Goal: Task Accomplishment & Management: Manage account settings

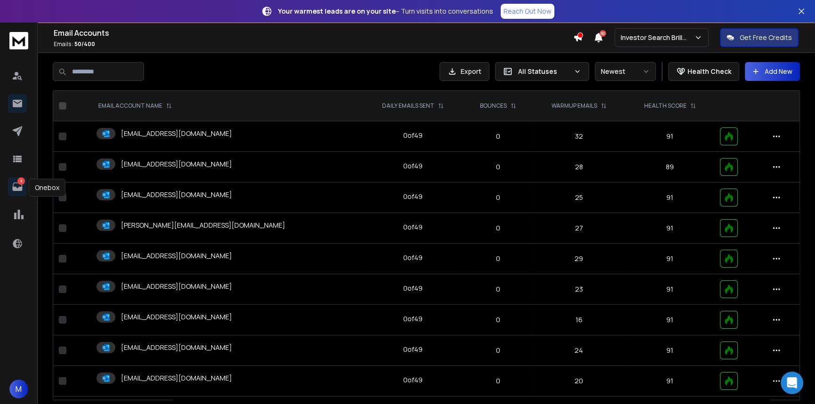
click at [19, 190] on icon at bounding box center [17, 187] width 10 height 8
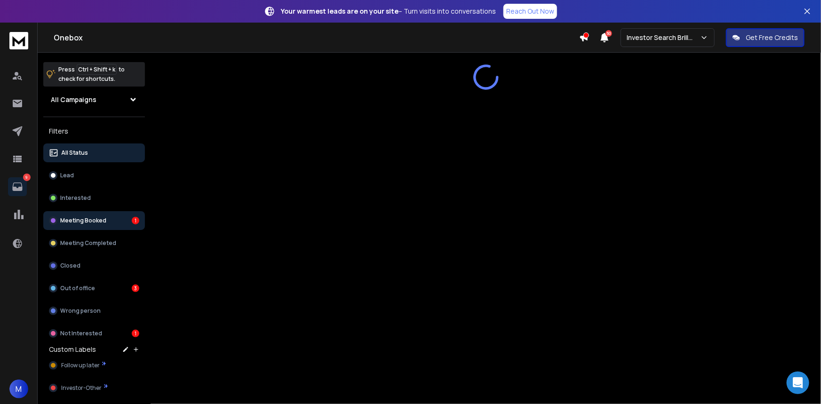
click at [89, 219] on p "Meeting Booked" at bounding box center [83, 221] width 46 height 8
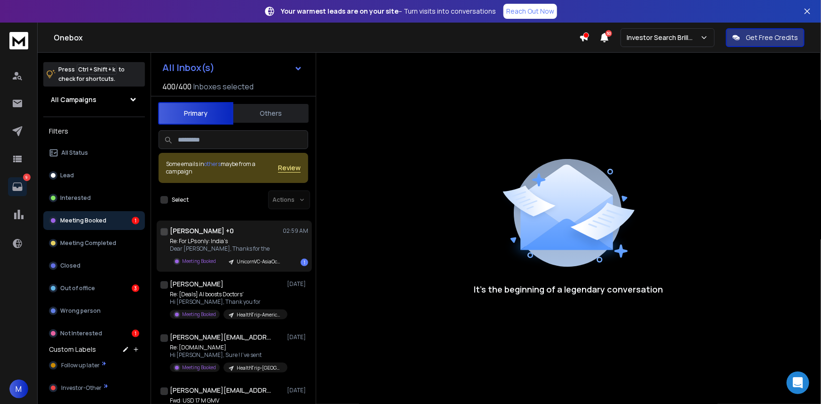
click at [237, 240] on p "Re: For LPs only: India’s" at bounding box center [226, 242] width 113 height 8
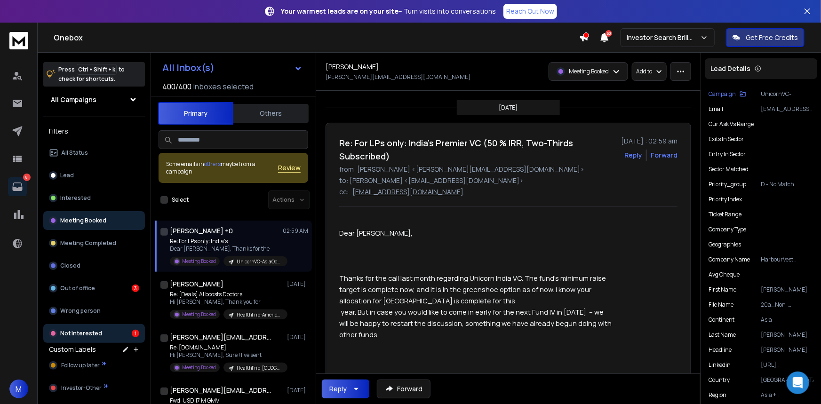
click at [103, 330] on button "Not Interested 1" at bounding box center [94, 333] width 102 height 19
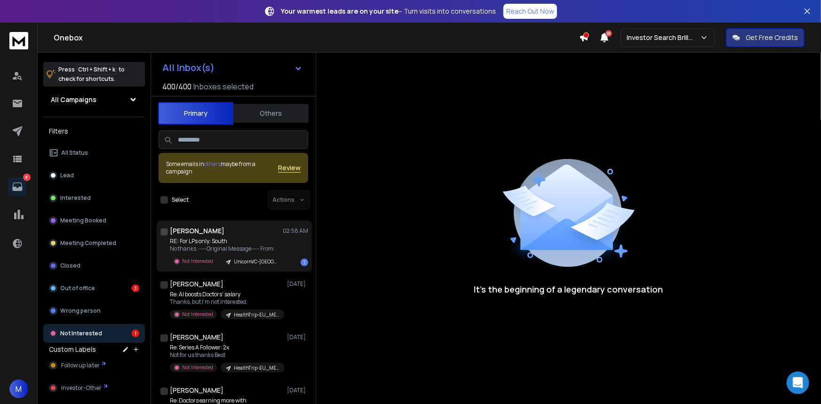
click at [172, 244] on div "RE: For LPs only: South No thanks. -----Original Message----- From: Not Interes…" at bounding box center [227, 252] width 115 height 29
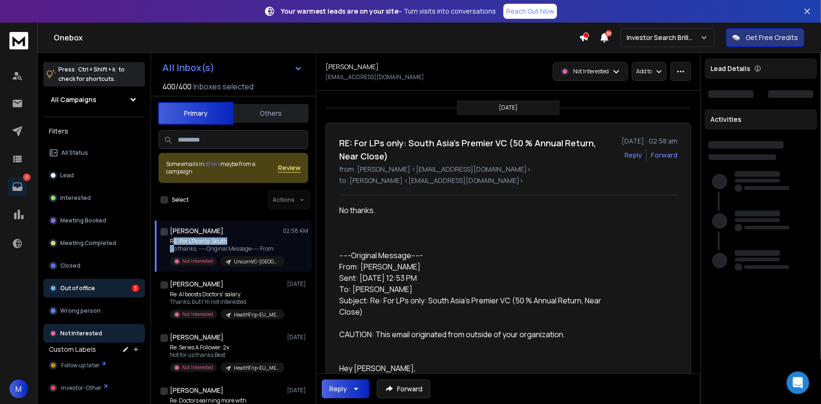
click at [88, 289] on p "Out of office" at bounding box center [77, 289] width 35 height 8
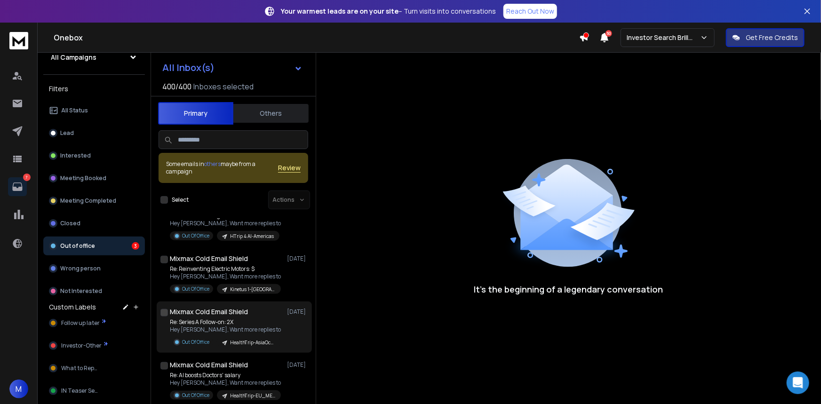
scroll to position [598, 0]
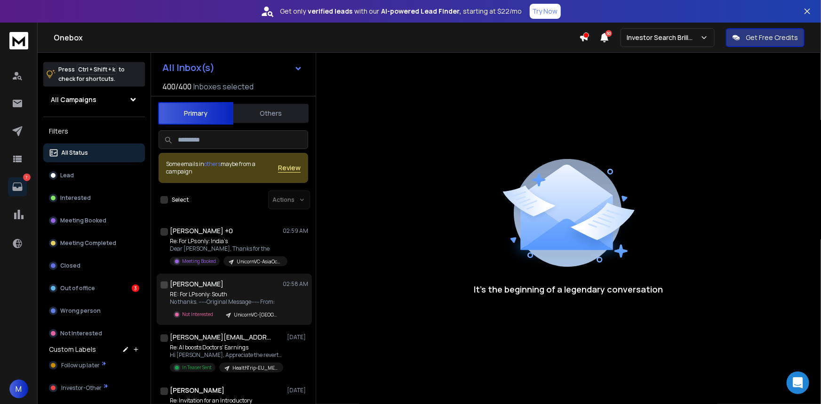
scroll to position [85, 0]
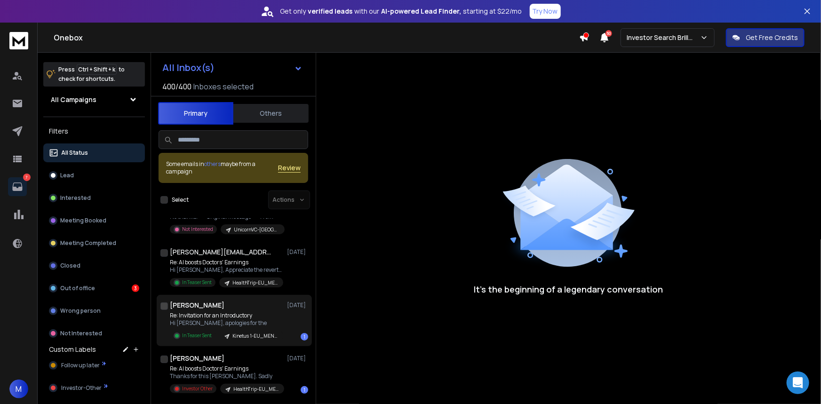
click at [258, 312] on p "Re: Invitation for an Introductory" at bounding box center [226, 316] width 113 height 8
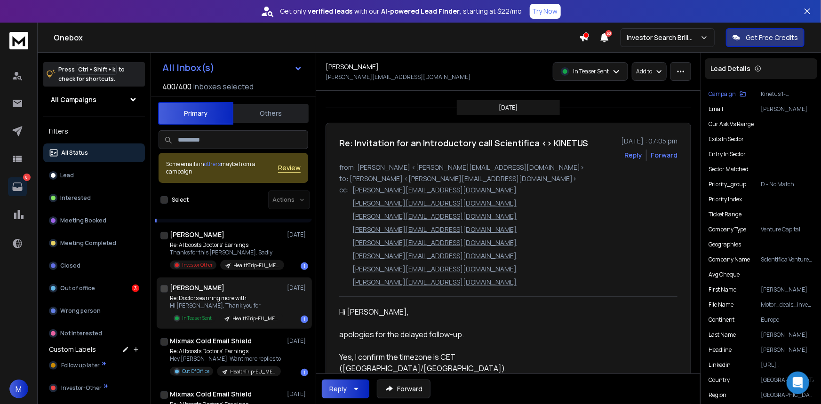
scroll to position [256, 0]
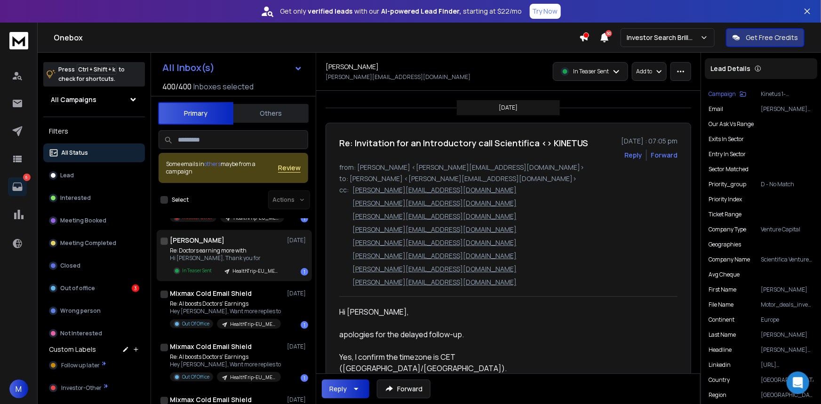
click at [251, 237] on div "[PERSON_NAME] [DATE]" at bounding box center [239, 240] width 138 height 9
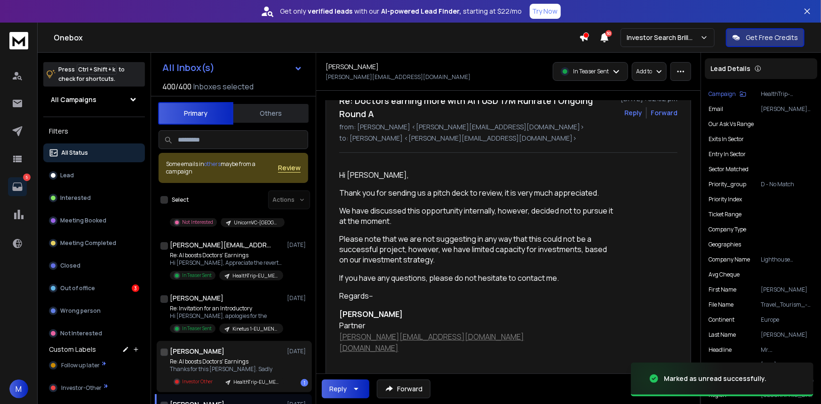
scroll to position [85, 0]
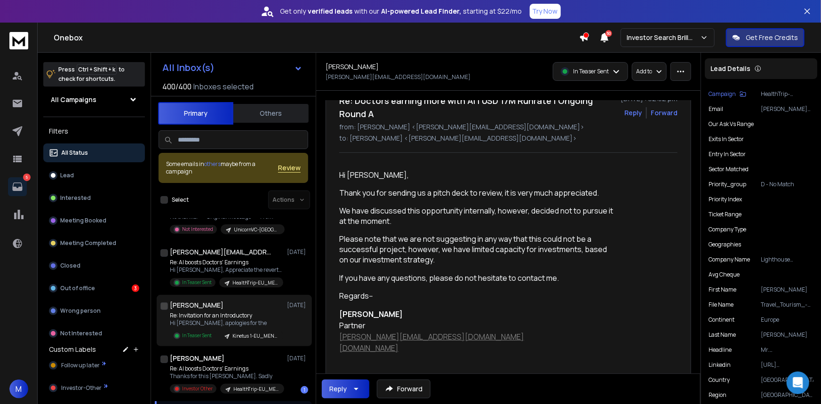
click at [246, 318] on p "Re: Invitation for an Introductory" at bounding box center [226, 316] width 113 height 8
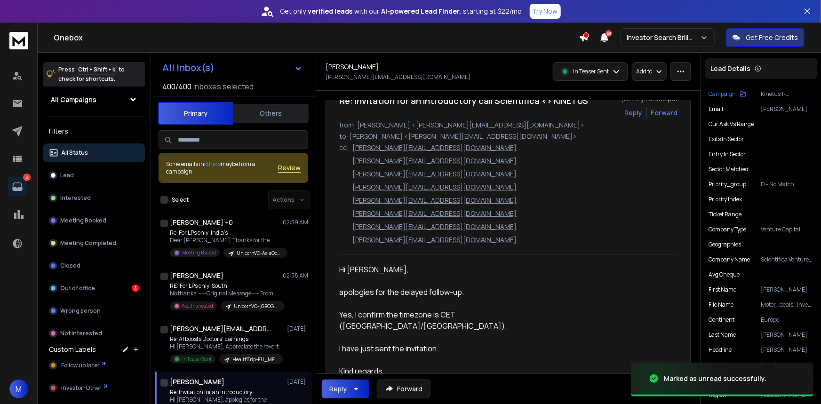
scroll to position [0, 0]
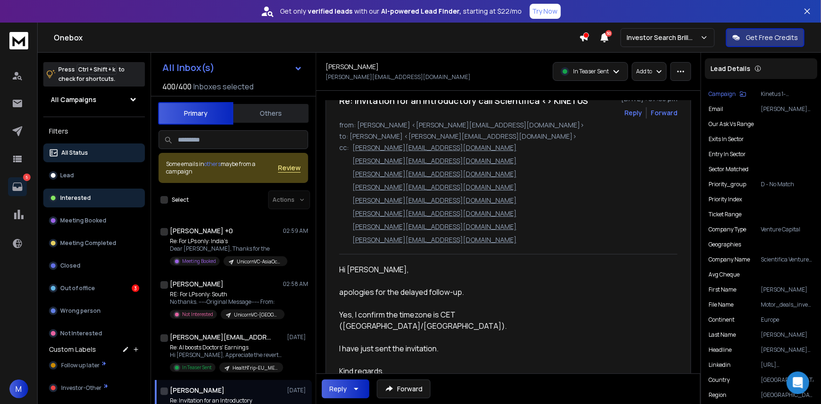
click at [93, 197] on button "Interested" at bounding box center [94, 198] width 102 height 19
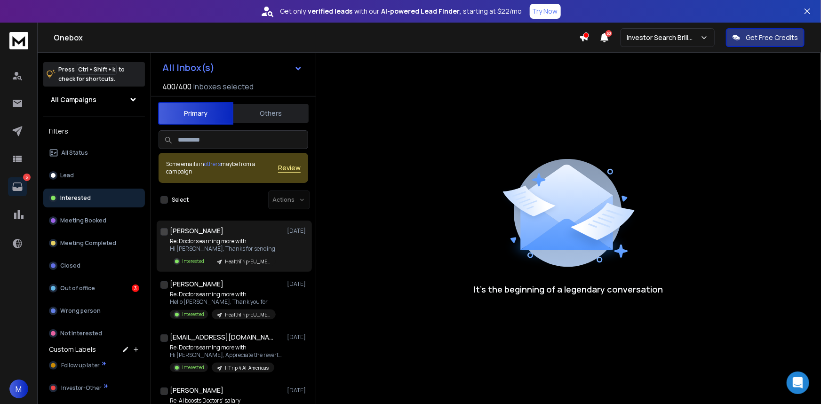
drag, startPoint x: 109, startPoint y: 200, endPoint x: 302, endPoint y: 239, distance: 197.8
click at [302, 239] on div "Re: Doctors earning more with Hi [PERSON_NAME], Thanks for sending Interested H…" at bounding box center [239, 252] width 138 height 29
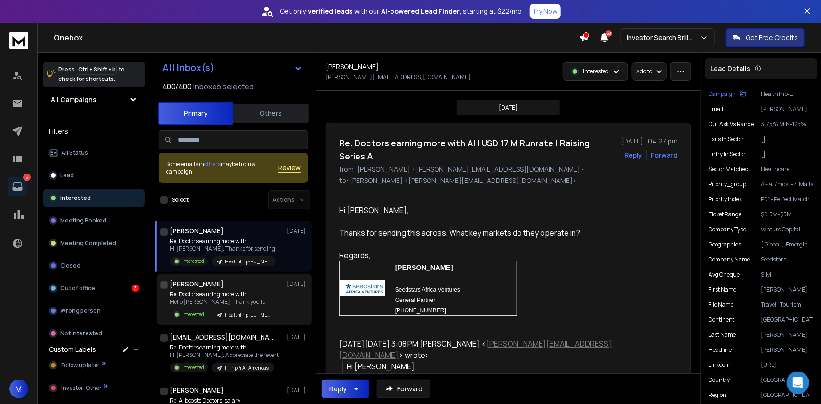
click at [225, 285] on div "[PERSON_NAME] [DATE]" at bounding box center [239, 283] width 138 height 9
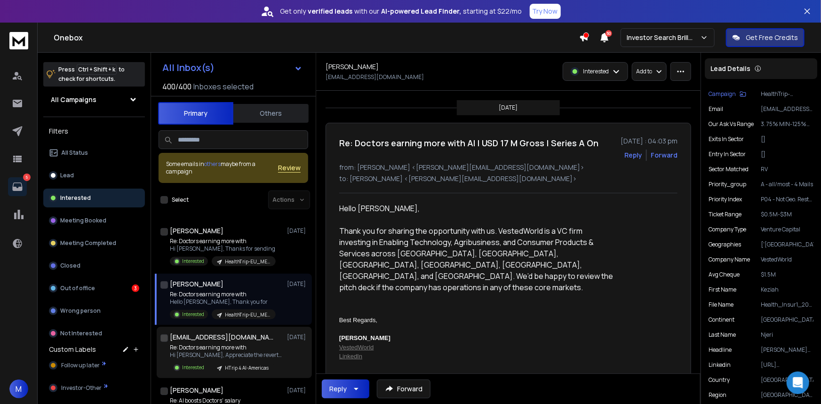
click at [254, 354] on p "Hi [PERSON_NAME], Appreciate the revert. Sure! I" at bounding box center [226, 355] width 113 height 8
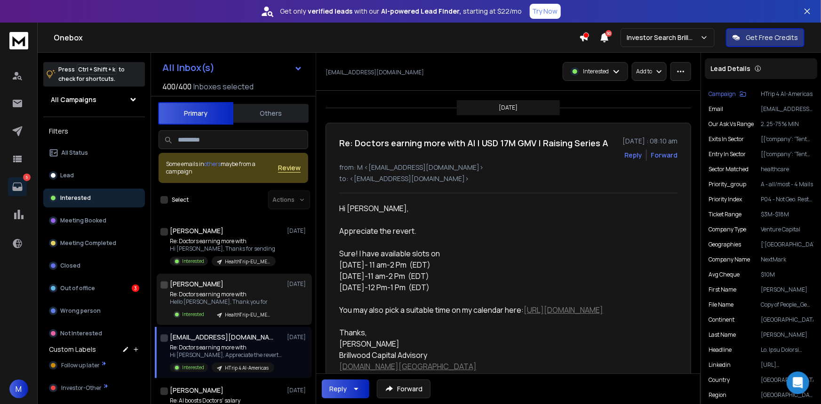
click at [260, 306] on div "Re: Doctors earning more with Hello [PERSON_NAME], Thank you for Interested Hea…" at bounding box center [223, 305] width 106 height 29
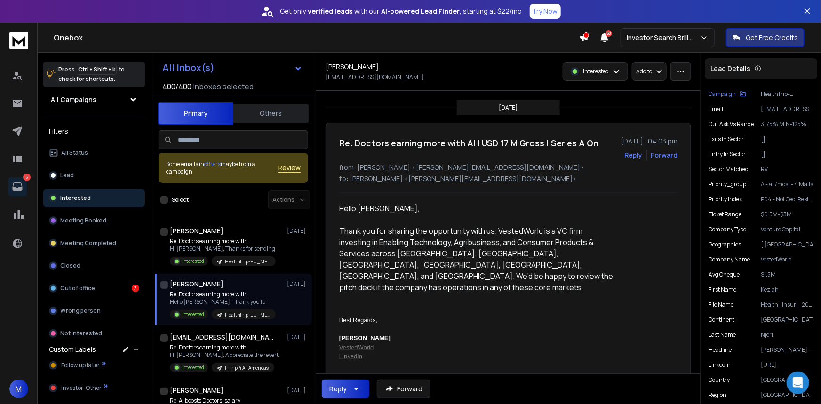
click at [279, 114] on button "Others" at bounding box center [270, 113] width 75 height 21
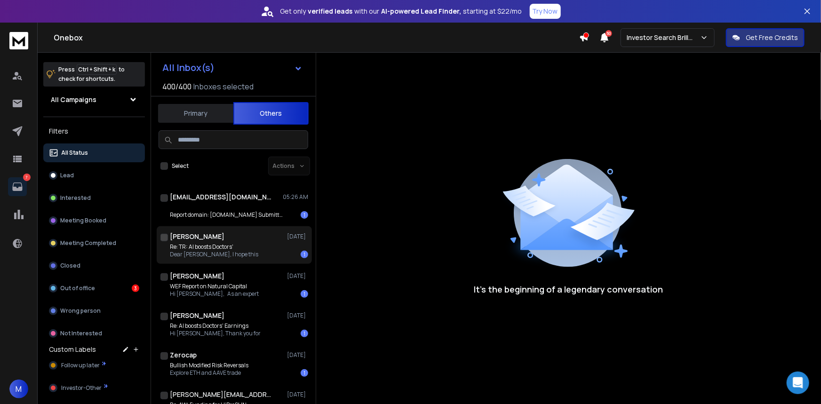
click at [211, 247] on p "Re: TR: AI boosts Doctors'" at bounding box center [214, 247] width 88 height 8
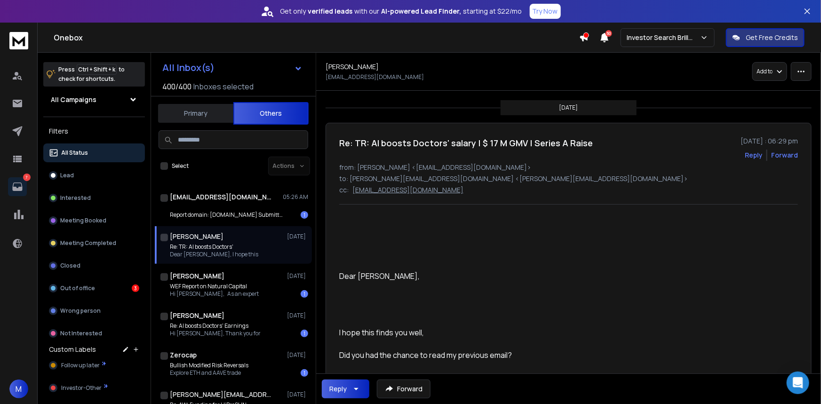
click at [751, 159] on button "Reply" at bounding box center [754, 155] width 18 height 9
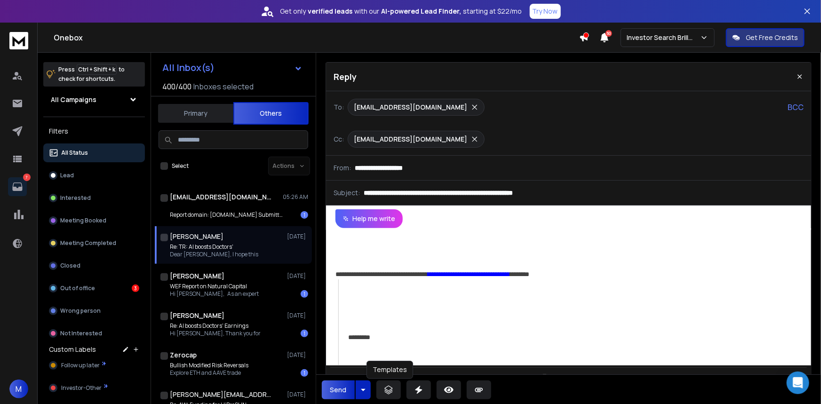
click at [384, 389] on icon at bounding box center [388, 389] width 9 height 9
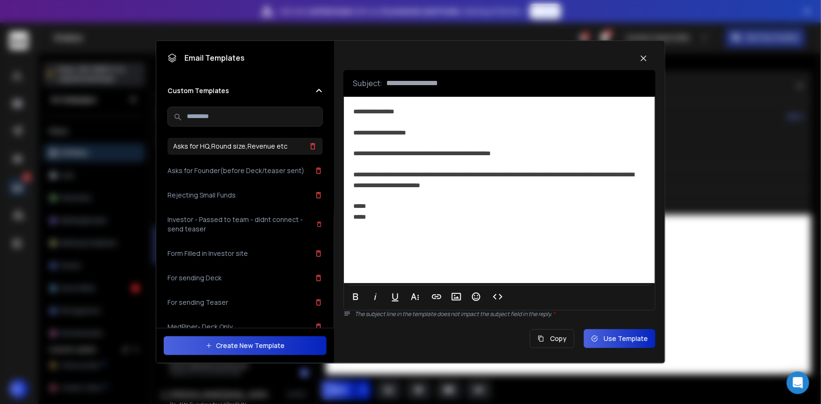
click at [189, 278] on h3 "For sending Deck" at bounding box center [194, 277] width 54 height 9
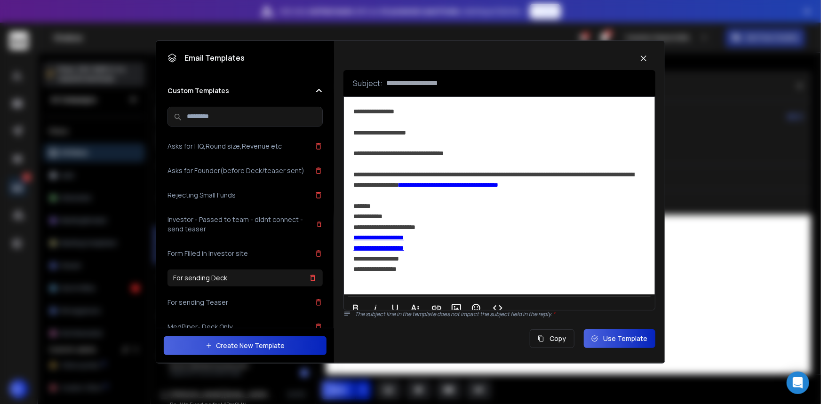
click at [632, 338] on button "Use Template" at bounding box center [620, 338] width 72 height 19
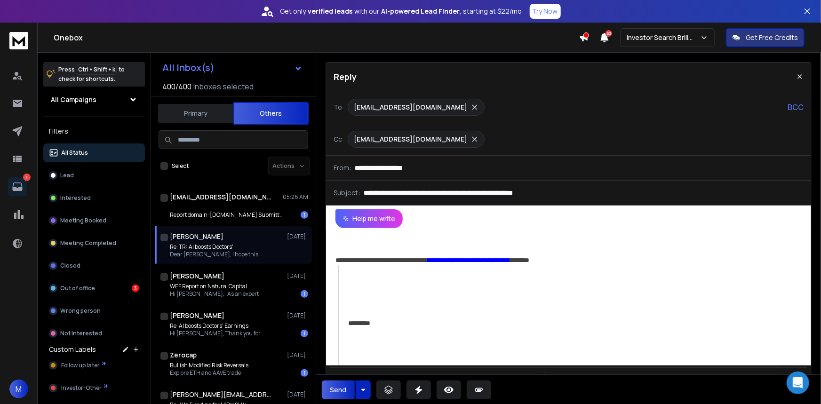
scroll to position [214, 0]
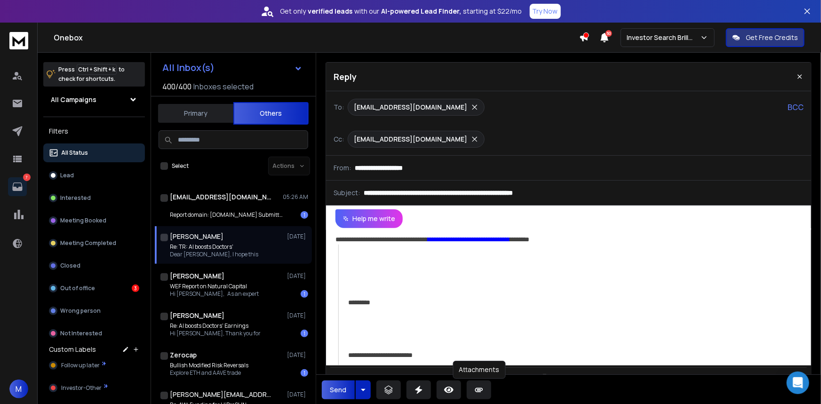
click at [477, 391] on icon at bounding box center [479, 390] width 8 height 4
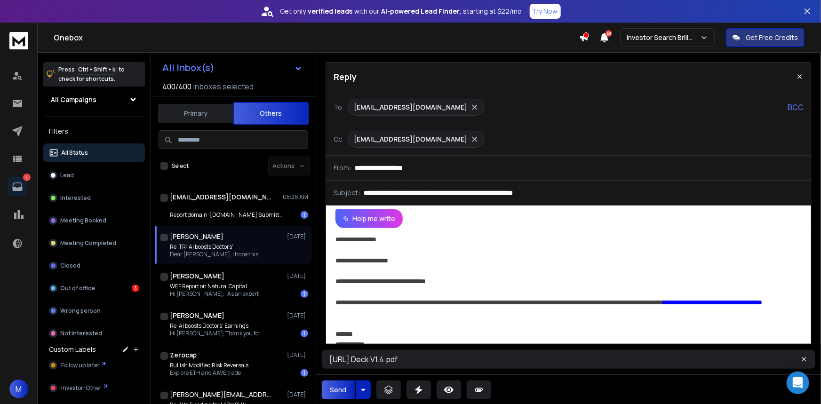
scroll to position [0, 0]
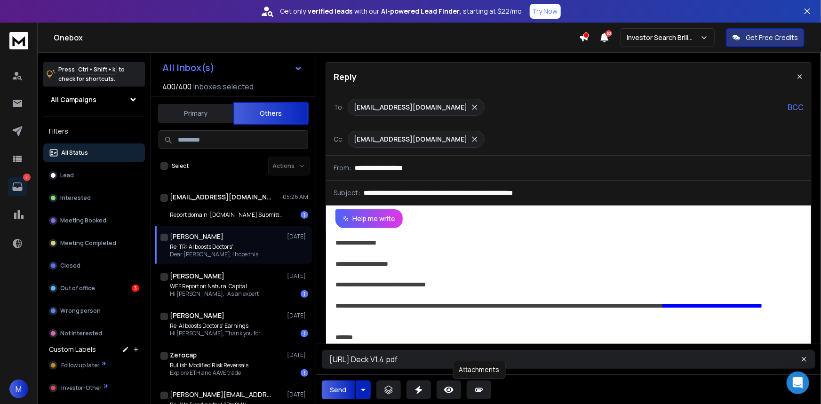
click at [465, 286] on div "**********" at bounding box center [567, 296] width 483 height 137
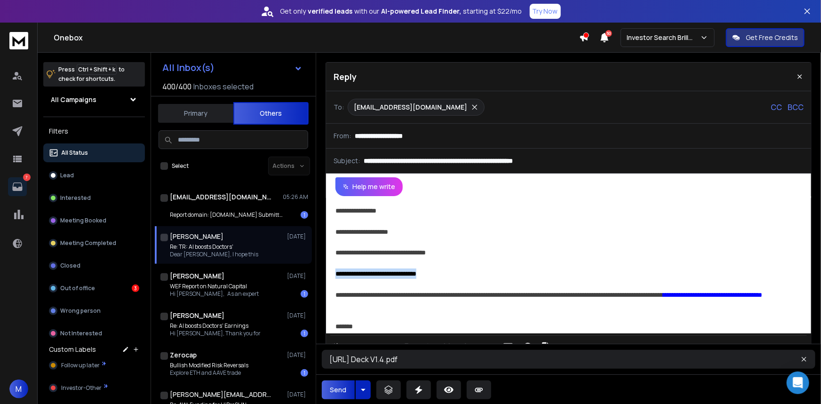
drag, startPoint x: 449, startPoint y: 272, endPoint x: 326, endPoint y: 277, distance: 123.4
click at [326, 277] on div "**********" at bounding box center [567, 264] width 483 height 137
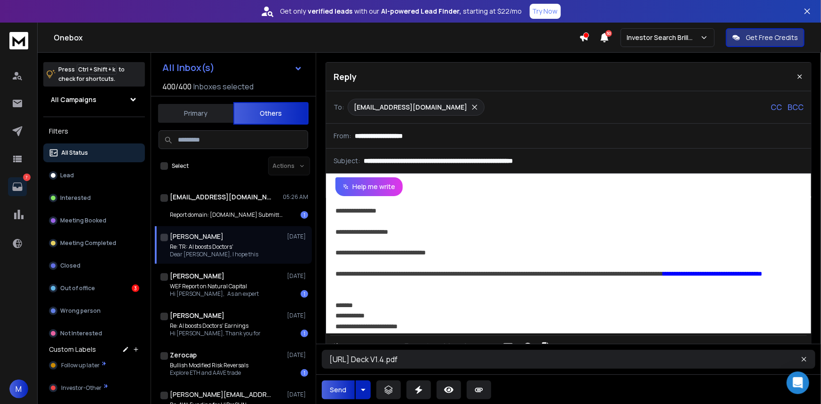
click at [773, 109] on p "CC" at bounding box center [776, 107] width 11 height 11
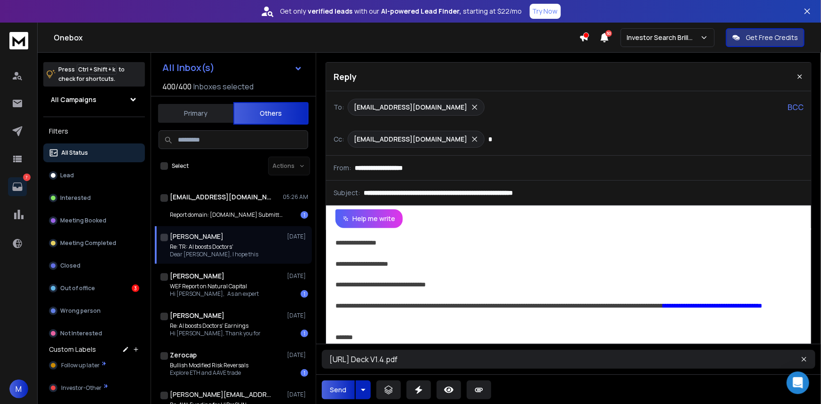
type input "**********"
click at [639, 122] on div "To: [EMAIL_ADDRESS][DOMAIN_NAME] BCC" at bounding box center [568, 107] width 485 height 32
click at [684, 133] on input at bounding box center [717, 139] width 66 height 17
type input "**********"
click at [676, 145] on div "[EMAIL_ADDRESS][DOMAIN_NAME] [PERSON_NAME][EMAIL_ADDRESS][DOMAIN_NAME]" at bounding box center [576, 139] width 456 height 17
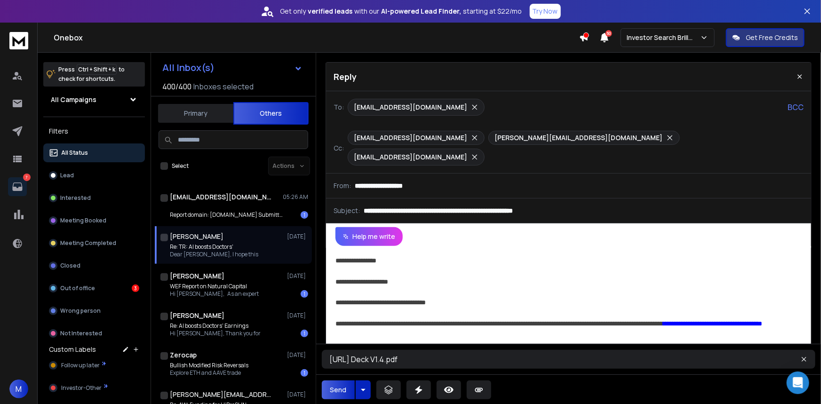
click at [343, 390] on button "Send" at bounding box center [338, 390] width 33 height 19
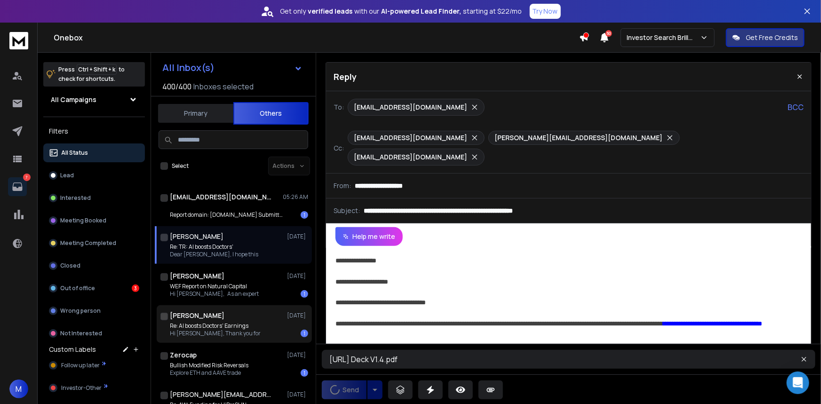
click at [229, 329] on p "Re: AI boosts Doctors' Earnings" at bounding box center [215, 326] width 91 height 8
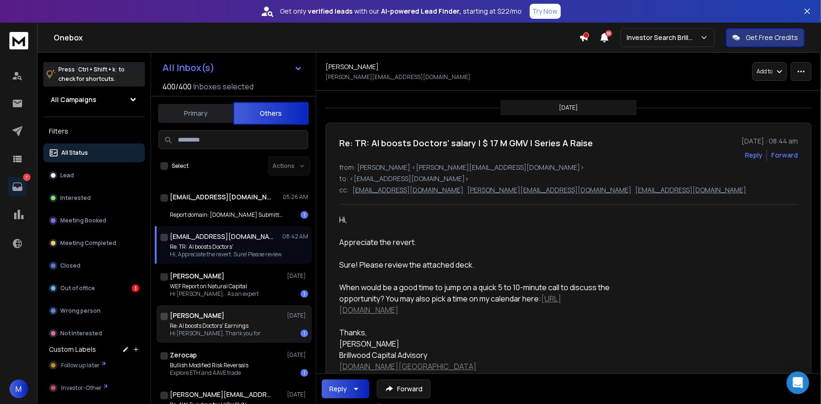
click at [266, 326] on div "Re: AI boosts Doctors' Earnings Hi [PERSON_NAME], Thank you for 1" at bounding box center [239, 329] width 138 height 15
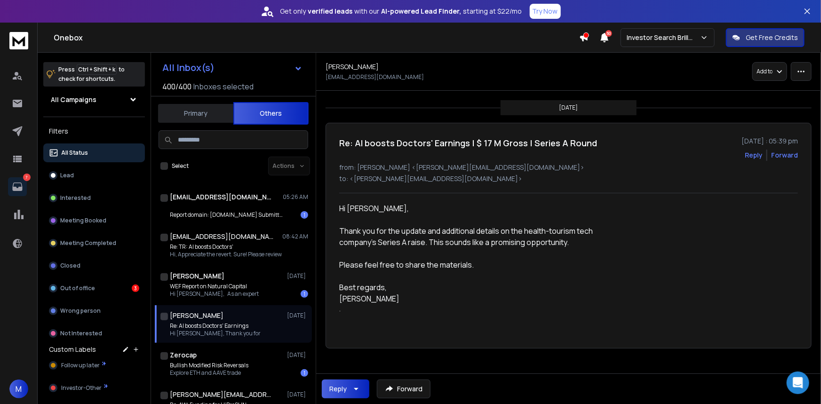
click at [754, 157] on button "Reply" at bounding box center [754, 155] width 18 height 9
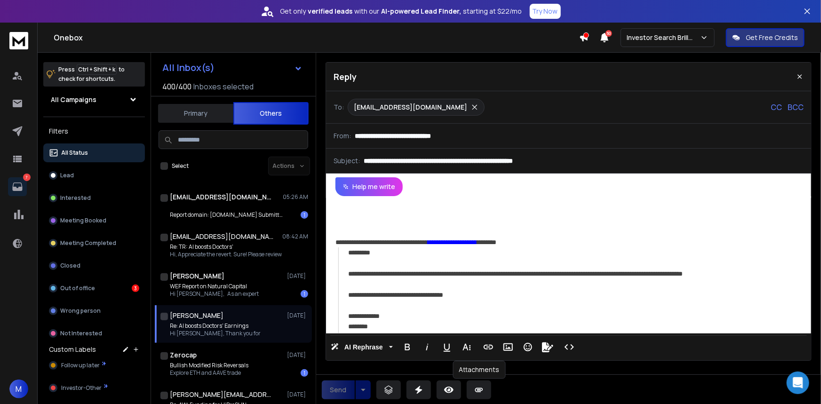
click at [483, 396] on button at bounding box center [479, 390] width 24 height 19
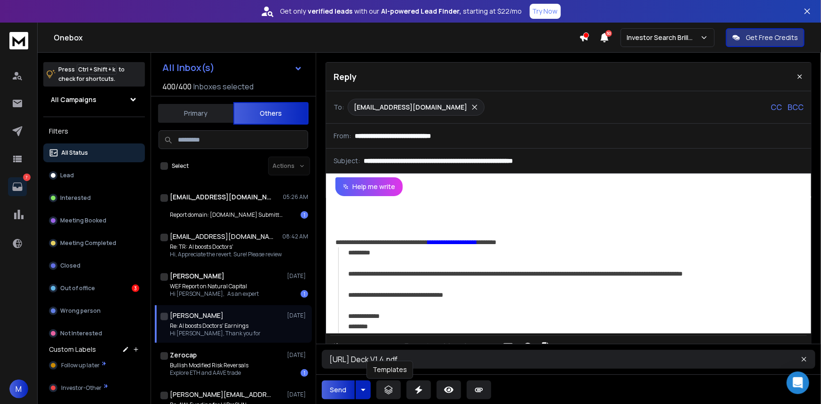
click at [394, 390] on button at bounding box center [388, 390] width 24 height 19
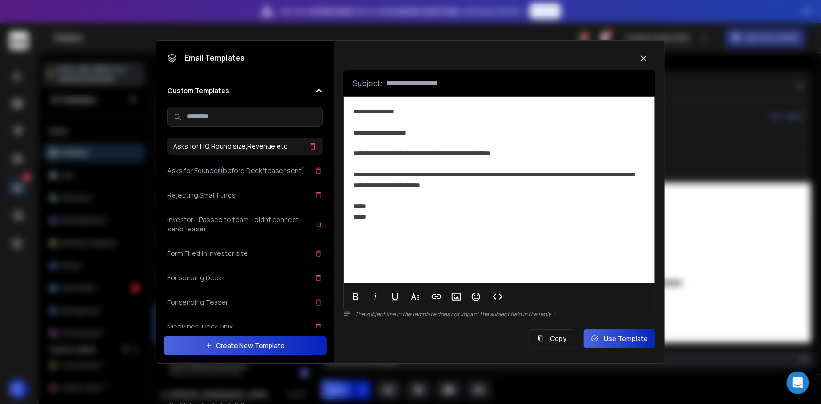
click at [203, 273] on h3 "For sending Deck" at bounding box center [194, 277] width 54 height 9
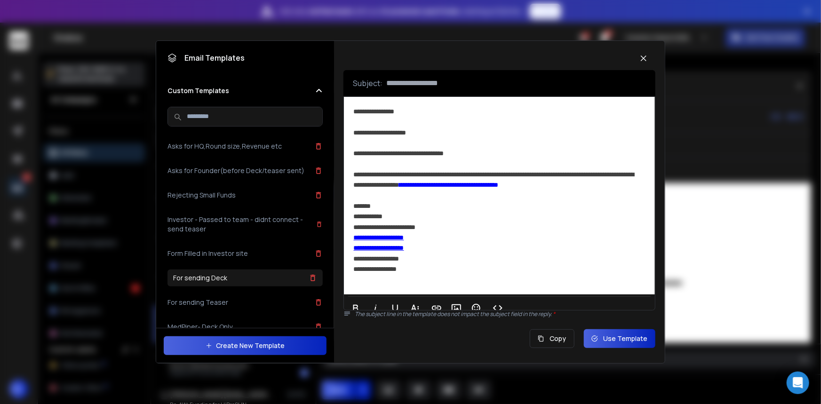
click at [623, 336] on button "Use Template" at bounding box center [620, 338] width 72 height 19
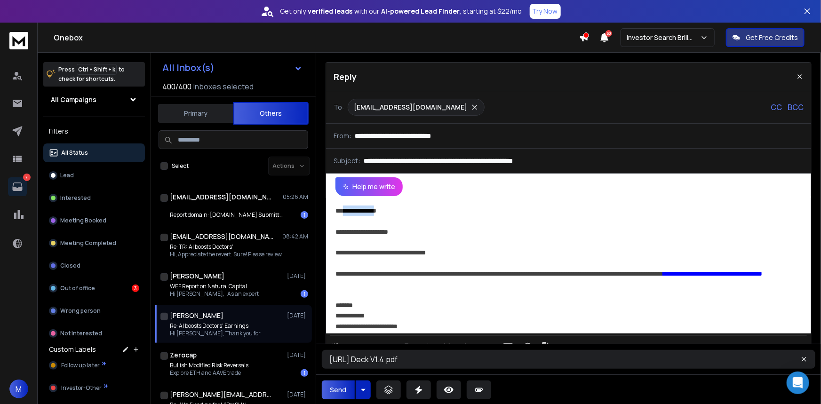
drag, startPoint x: 343, startPoint y: 211, endPoint x: 380, endPoint y: 213, distance: 36.3
click at [380, 213] on div "**********" at bounding box center [564, 211] width 458 height 10
click at [780, 107] on div "CC BCC" at bounding box center [787, 107] width 33 height 11
click at [773, 108] on p "CC" at bounding box center [776, 107] width 11 height 11
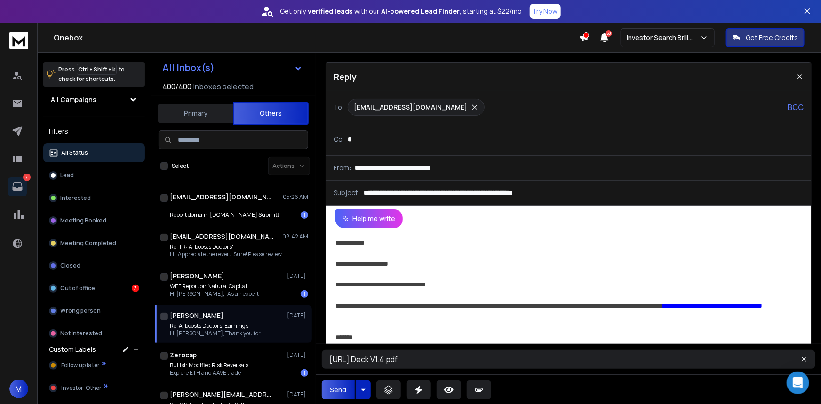
type input "**********"
click at [496, 135] on div "[PERSON_NAME][EMAIL_ADDRESS][DOMAIN_NAME]" at bounding box center [576, 139] width 456 height 17
click at [543, 135] on input at bounding box center [576, 139] width 66 height 17
type input "**********"
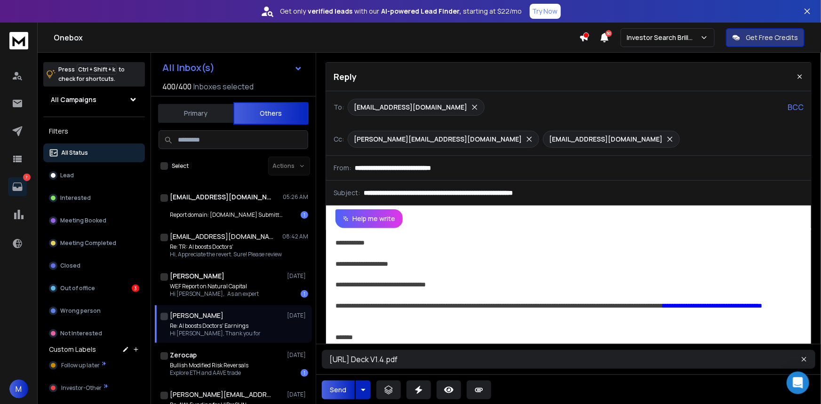
click at [540, 127] on div "Cc: [PERSON_NAME][EMAIL_ADDRESS][DOMAIN_NAME] [EMAIL_ADDRESS][DOMAIN_NAME]" at bounding box center [568, 139] width 485 height 32
click at [339, 389] on button "Send" at bounding box center [338, 390] width 33 height 19
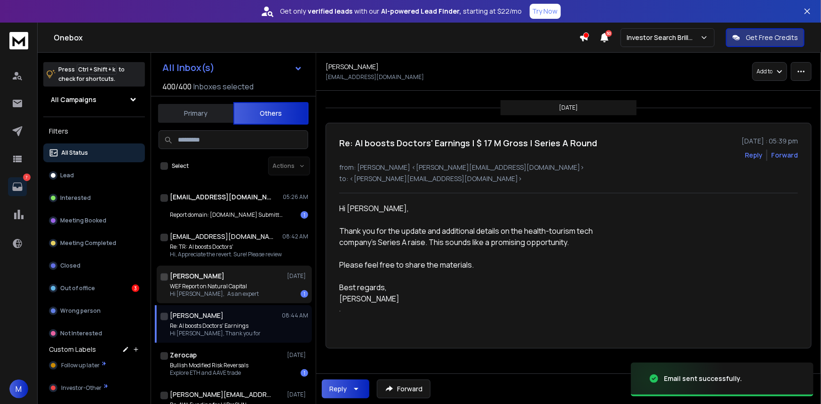
click at [274, 287] on div "WEF Report on Natural Capital Hi [PERSON_NAME], As an expert 1" at bounding box center [239, 290] width 138 height 15
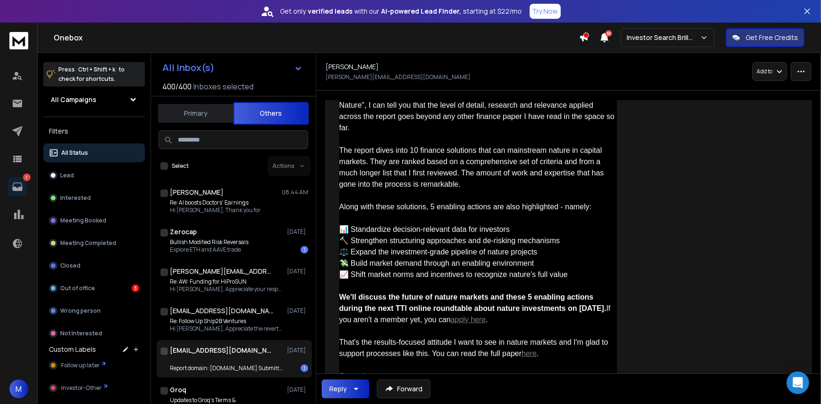
scroll to position [128, 0]
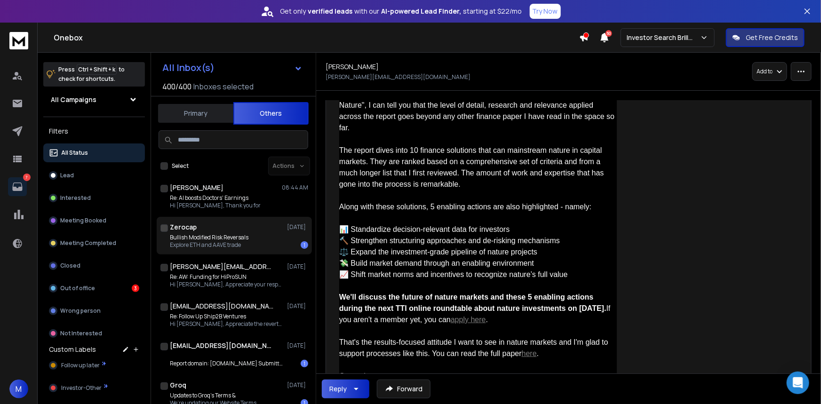
click at [231, 235] on p "Bullish Modified Risk Reversals" at bounding box center [209, 238] width 79 height 8
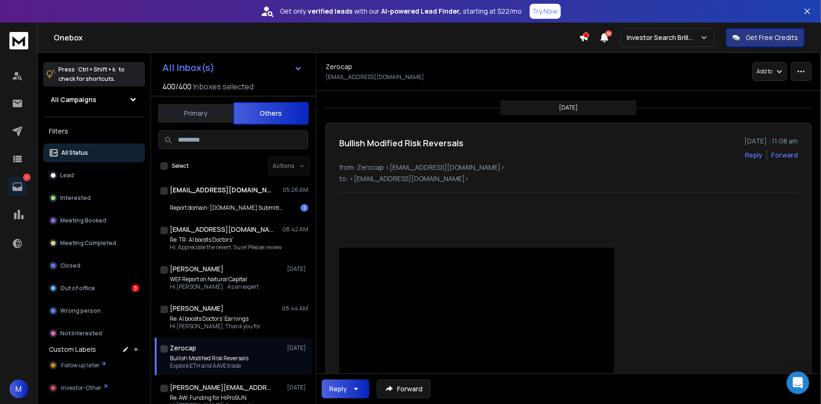
scroll to position [0, 0]
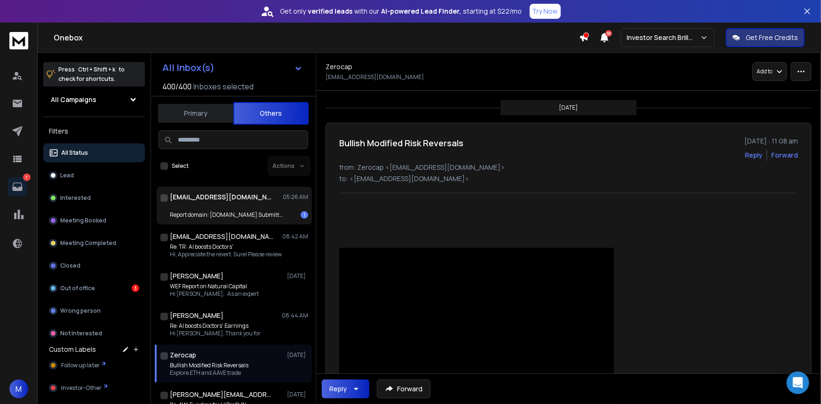
click at [211, 209] on div "Report domain: [DOMAIN_NAME] Submitter: [DOMAIN_NAME] 1" at bounding box center [239, 211] width 138 height 15
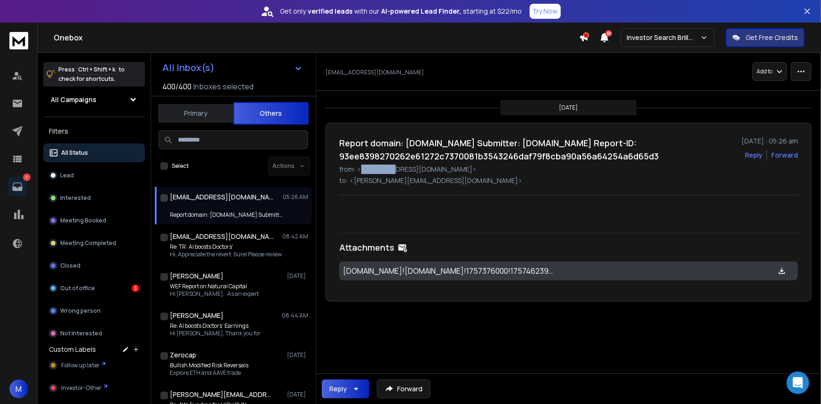
drag, startPoint x: 391, startPoint y: 170, endPoint x: 361, endPoint y: 174, distance: 29.9
click at [361, 174] on div "Report domain: [DOMAIN_NAME] Submitter: [DOMAIN_NAME] Report-ID: 93ee8398270262…" at bounding box center [568, 160] width 459 height 49
copy p "no-reply@"
click at [188, 137] on input at bounding box center [234, 139] width 150 height 19
paste input "*********"
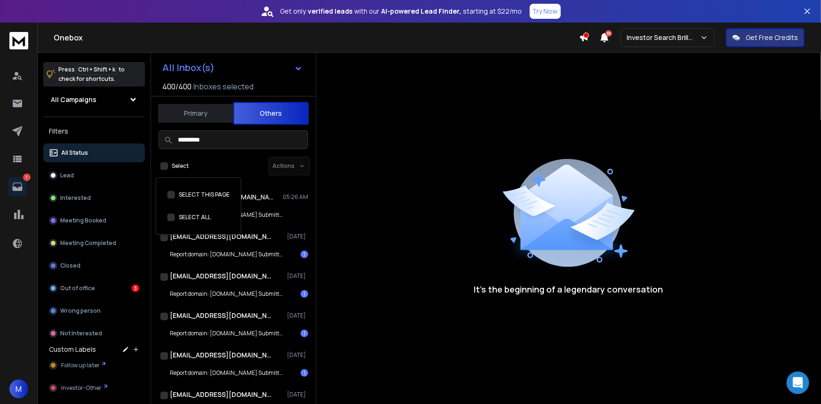
type input "*********"
click at [173, 217] on button "SELECT THIS PAGE" at bounding box center [171, 218] width 8 height 8
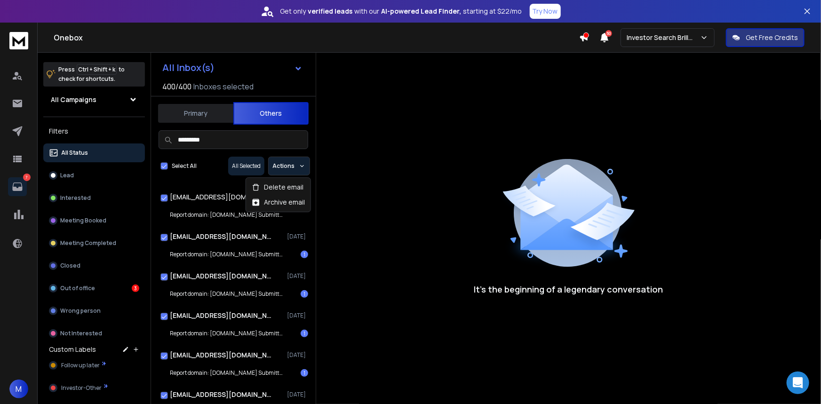
click at [288, 162] on p "Actions" at bounding box center [283, 166] width 22 height 8
click at [277, 204] on div "Archive email" at bounding box center [278, 202] width 53 height 9
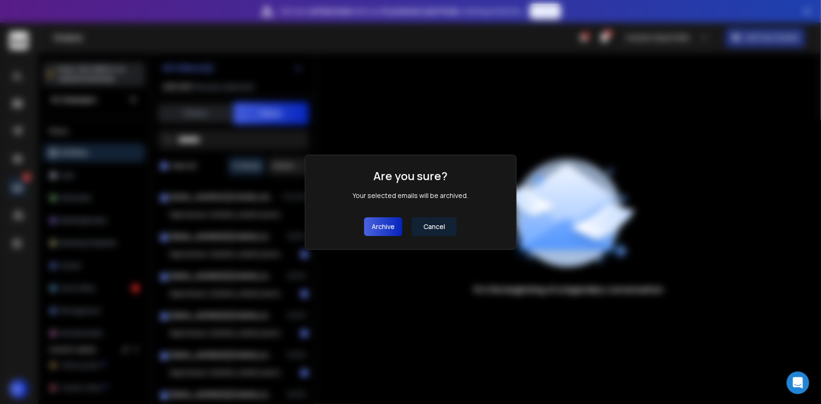
click at [387, 232] on button "archive" at bounding box center [383, 226] width 38 height 19
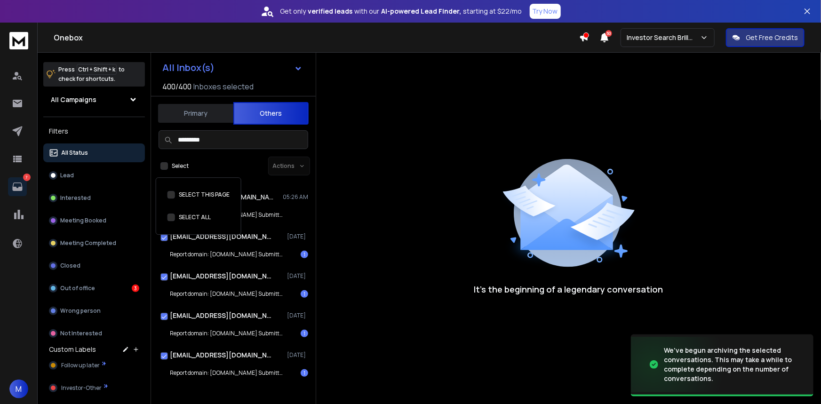
click at [171, 218] on button "SELECT THIS PAGE" at bounding box center [171, 218] width 8 height 8
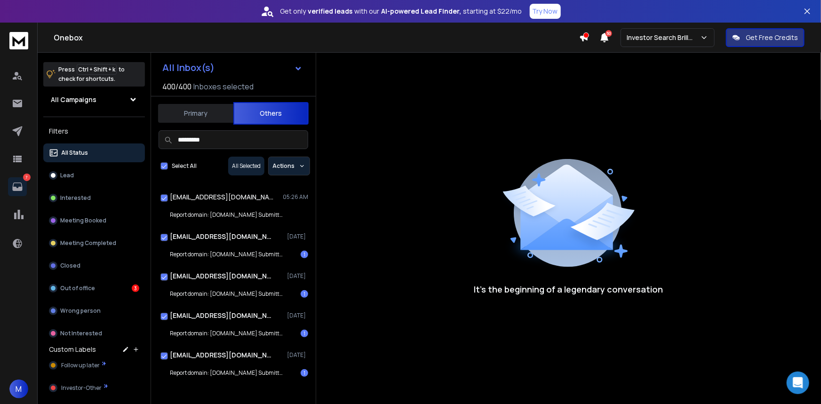
click at [286, 169] on p "Actions" at bounding box center [283, 166] width 22 height 8
click at [276, 202] on div "Archive email" at bounding box center [278, 202] width 53 height 9
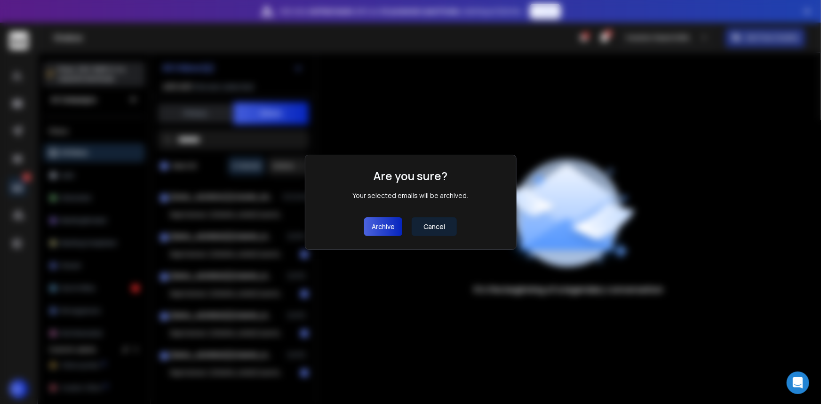
click at [386, 221] on button "archive" at bounding box center [383, 226] width 38 height 19
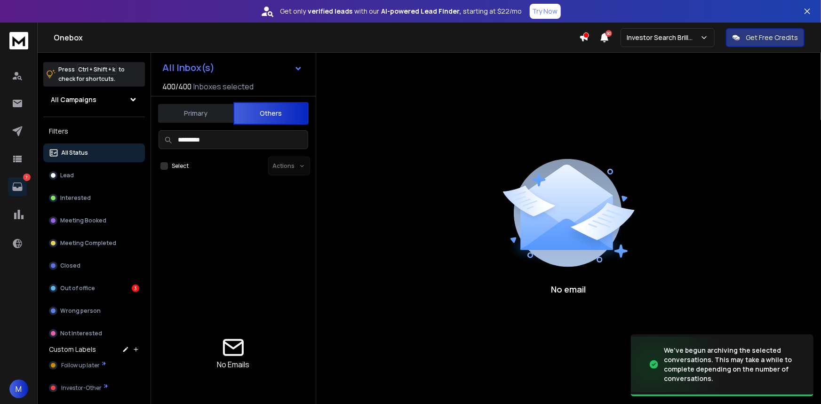
click at [207, 145] on input "*********" at bounding box center [234, 139] width 150 height 19
